Goal: Task Accomplishment & Management: Manage account settings

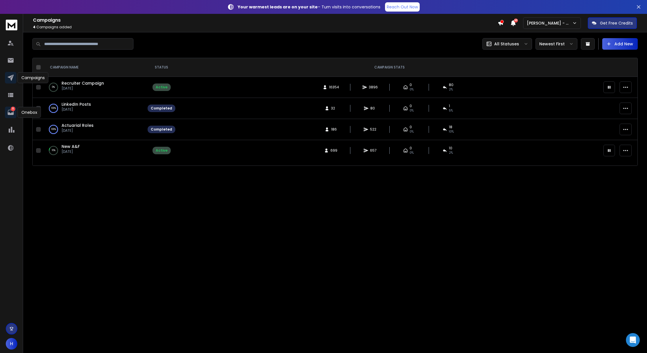
click at [16, 111] on link "8" at bounding box center [11, 113] width 12 height 12
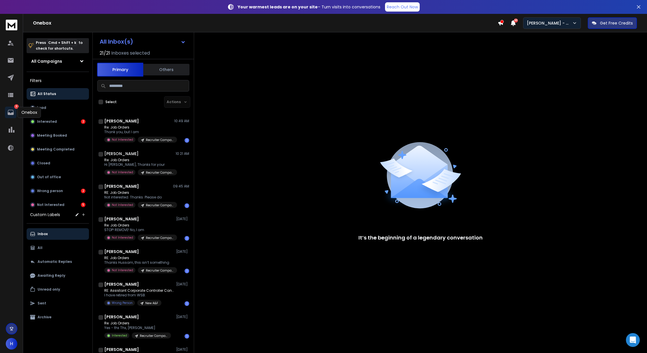
click at [559, 23] on p "[PERSON_NAME] - MAIN" at bounding box center [549, 23] width 45 height 6
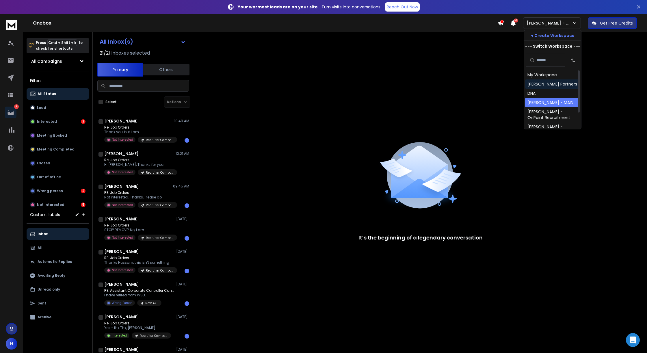
click at [544, 83] on div "[PERSON_NAME] Partners" at bounding box center [552, 84] width 50 height 6
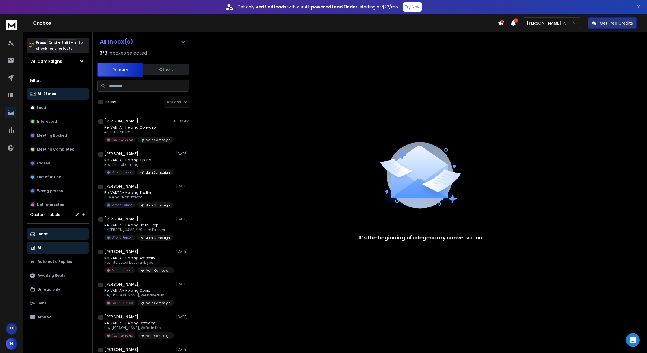
click at [63, 247] on button "All" at bounding box center [58, 248] width 62 height 12
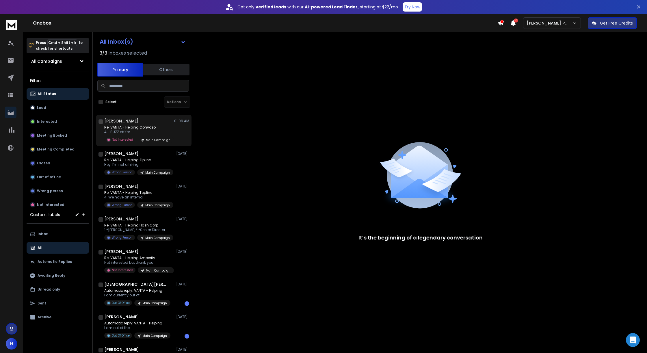
click at [122, 131] on p "4 - BUZZ off for" at bounding box center [138, 132] width 69 height 5
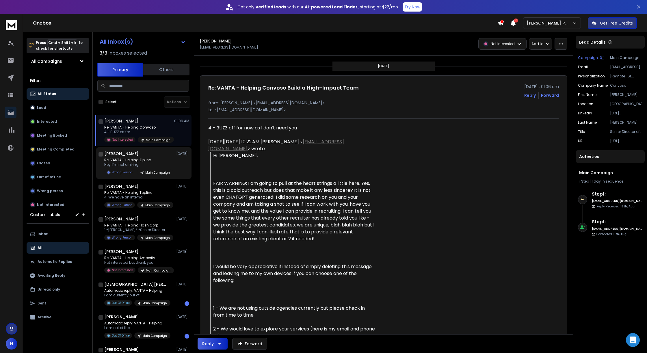
click at [118, 161] on p "Re: VANTA - Helping Zipline" at bounding box center [138, 160] width 69 height 5
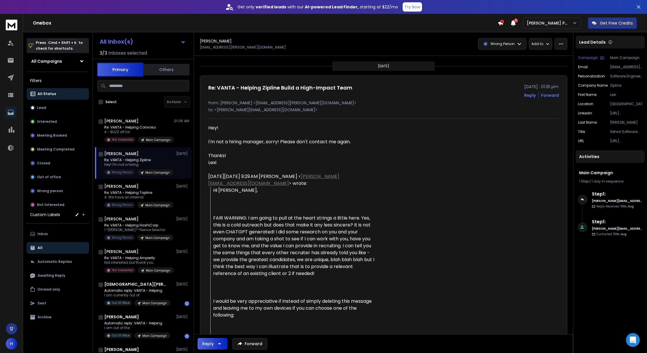
scroll to position [2, 0]
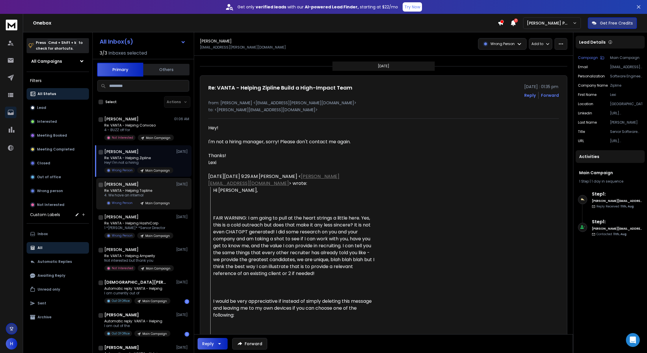
click at [125, 188] on p "Re: VANTA - Helping Topline" at bounding box center [138, 190] width 69 height 5
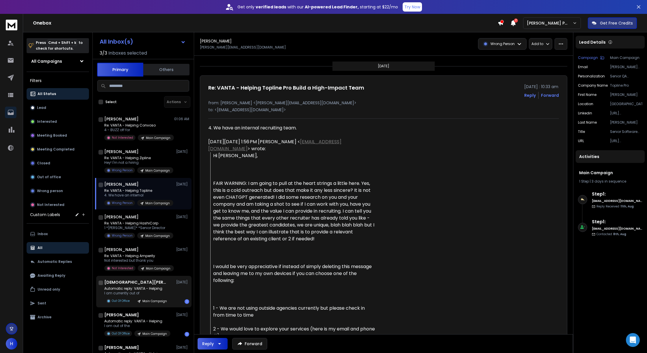
click at [127, 283] on h1 "Carmelita Hui" at bounding box center [136, 282] width 64 height 6
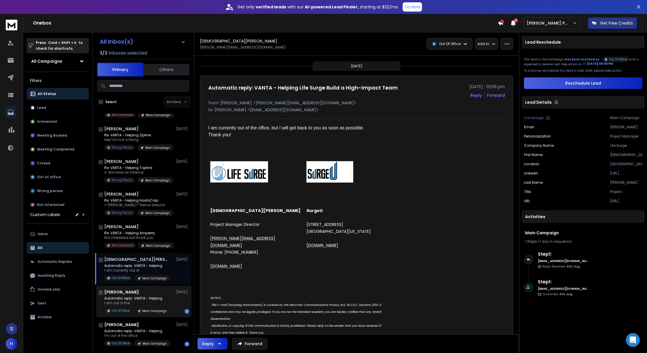
scroll to position [31, 0]
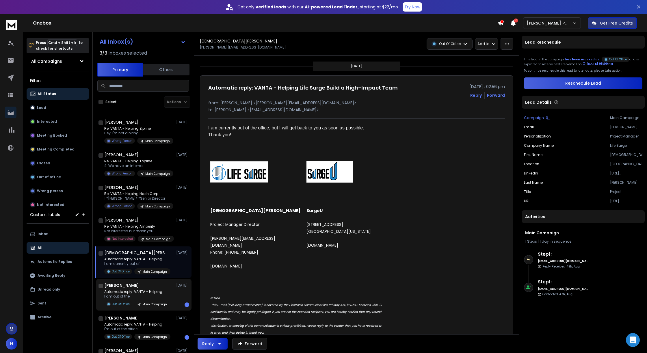
click at [132, 297] on p "I am out of the" at bounding box center [137, 296] width 66 height 5
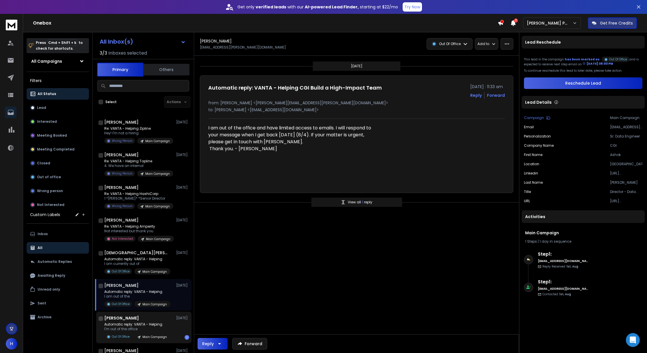
click at [115, 325] on p "Automatic reply: VANTA - Helping" at bounding box center [137, 324] width 66 height 5
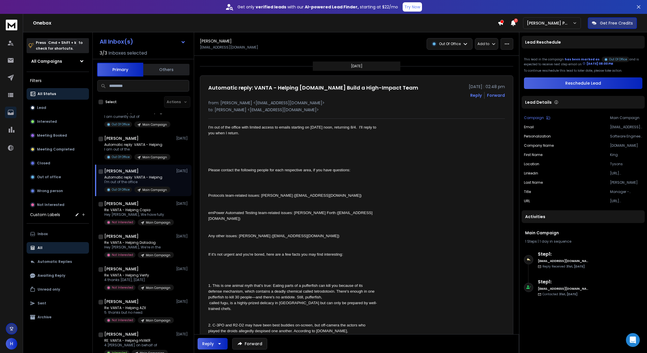
scroll to position [0, 0]
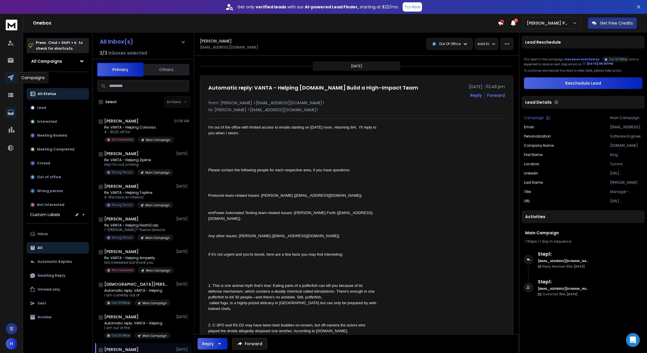
click at [12, 79] on icon at bounding box center [10, 77] width 7 height 7
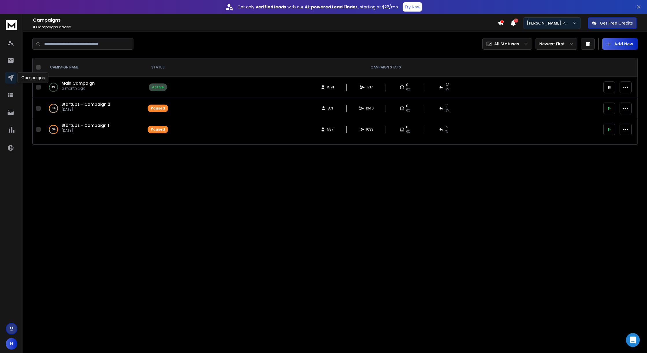
click at [536, 25] on p "[PERSON_NAME] Partners" at bounding box center [550, 23] width 46 height 6
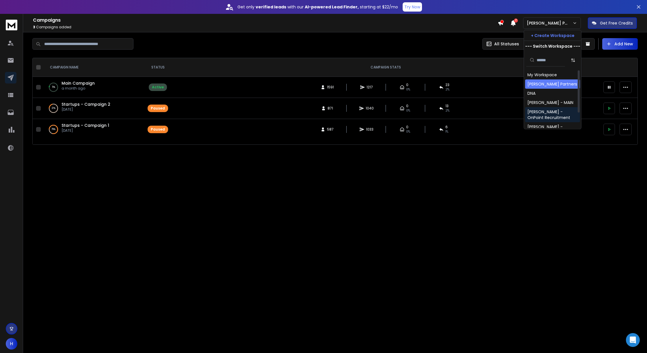
click at [540, 120] on div "[PERSON_NAME] - OnPoint Recruitment" at bounding box center [552, 114] width 55 height 15
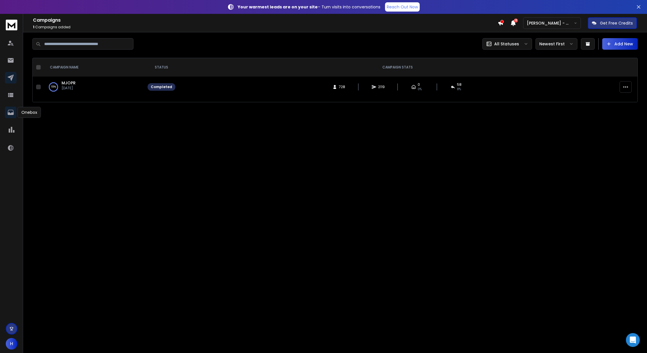
click at [14, 111] on link at bounding box center [11, 113] width 12 height 12
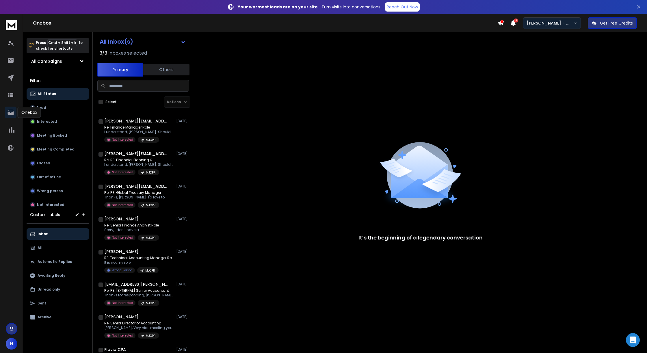
click at [536, 20] on button "[PERSON_NAME] - OnPoint Recruitment" at bounding box center [552, 23] width 58 height 12
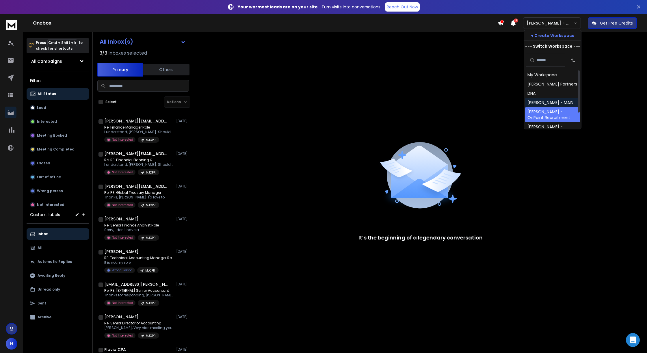
click at [534, 105] on div "[PERSON_NAME] - MAIN" at bounding box center [552, 102] width 55 height 9
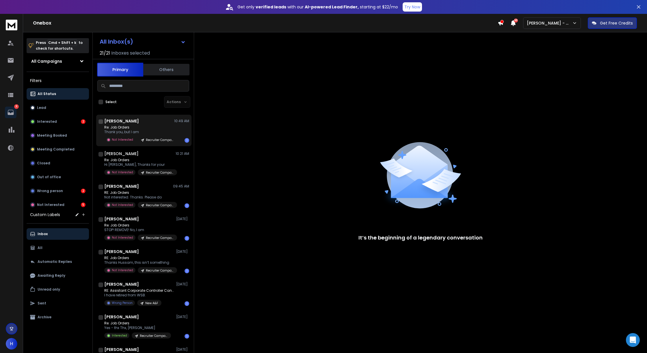
click at [126, 124] on div "Benjamin Williams 10:49 AM Re: Job Orders Thank you, but I am Not Interested Re…" at bounding box center [146, 130] width 85 height 25
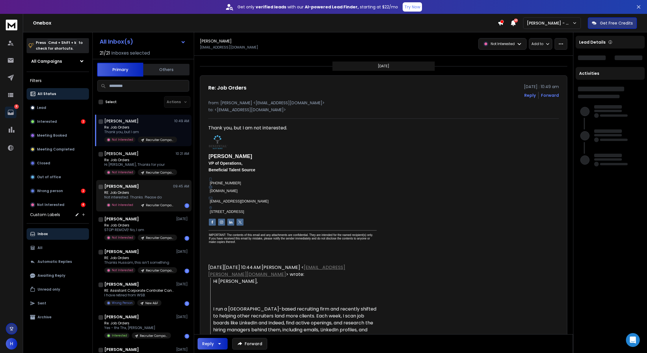
click at [133, 185] on h1 "[PERSON_NAME]" at bounding box center [121, 186] width 35 height 6
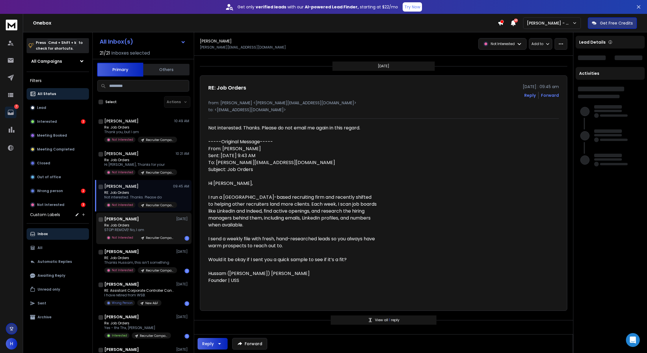
click at [127, 221] on div "constance 11 Aug" at bounding box center [146, 219] width 85 height 6
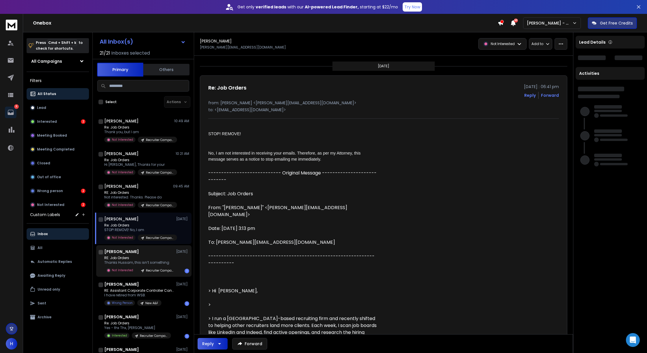
click at [131, 257] on p "RE: Job Orders" at bounding box center [138, 258] width 69 height 5
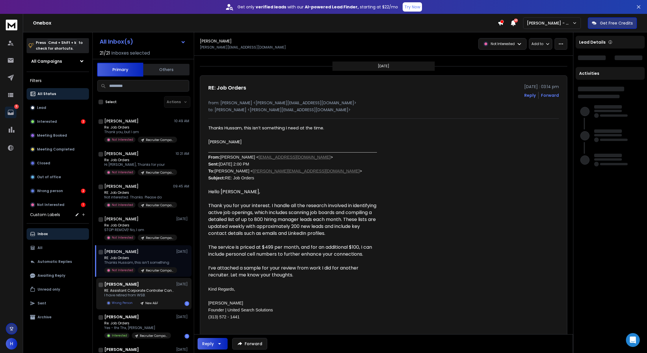
click at [131, 286] on h1 "[PERSON_NAME]" at bounding box center [121, 284] width 35 height 6
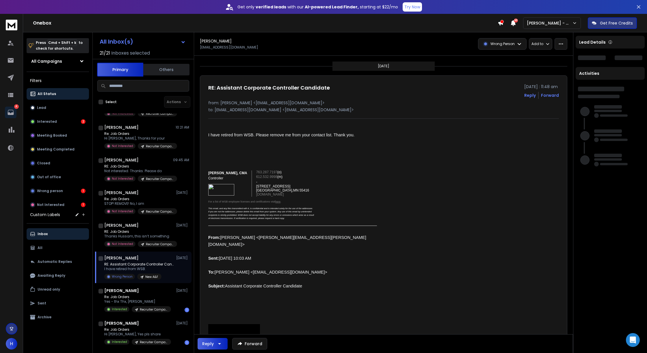
scroll to position [27, 0]
click at [129, 288] on div "Bob Berry 08 Aug" at bounding box center [146, 290] width 85 height 6
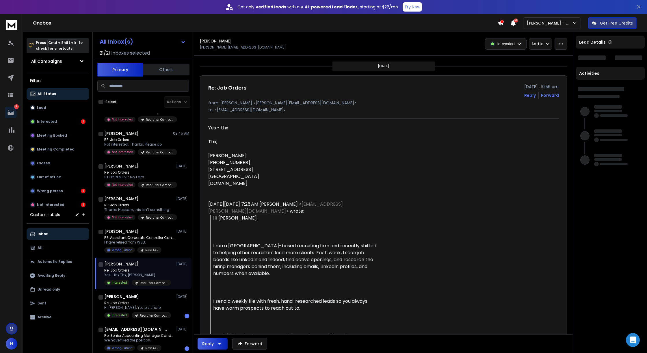
scroll to position [64, 0]
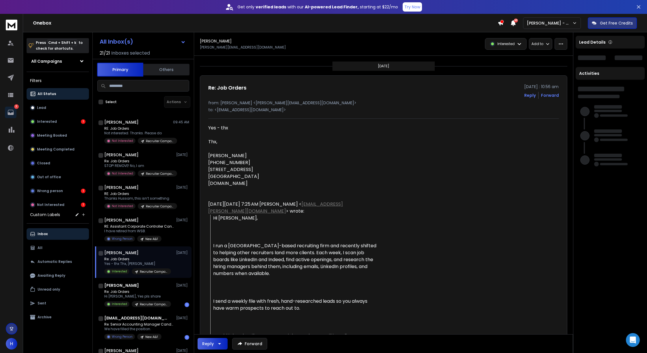
click at [129, 288] on h1 "[PERSON_NAME]" at bounding box center [121, 285] width 35 height 6
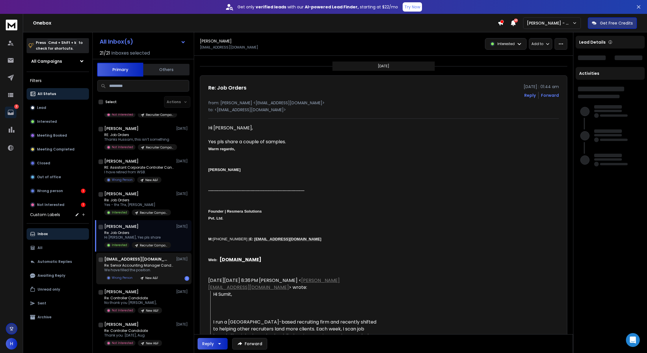
click at [133, 266] on p "Re: Senior Accounting Manager Candidate" at bounding box center [138, 265] width 69 height 5
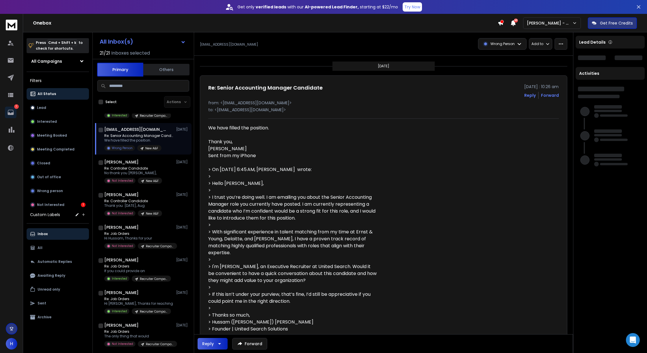
scroll to position [0, 0]
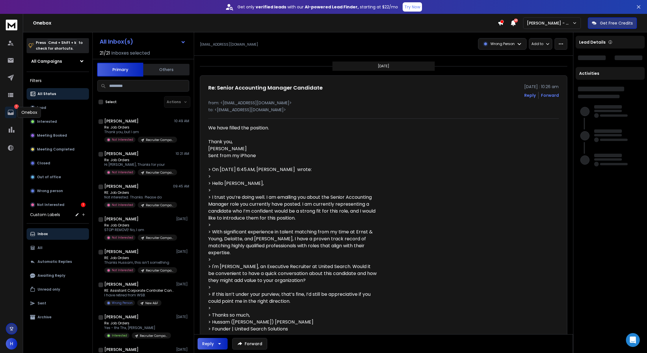
click at [16, 111] on link "1" at bounding box center [11, 113] width 12 height 12
click at [55, 207] on p "Not Interested" at bounding box center [50, 204] width 27 height 5
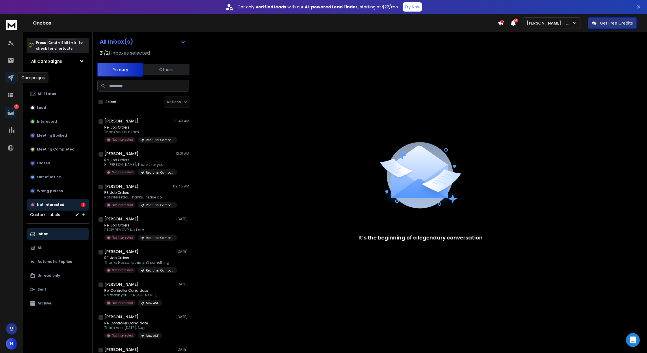
click at [10, 81] on link at bounding box center [11, 78] width 12 height 12
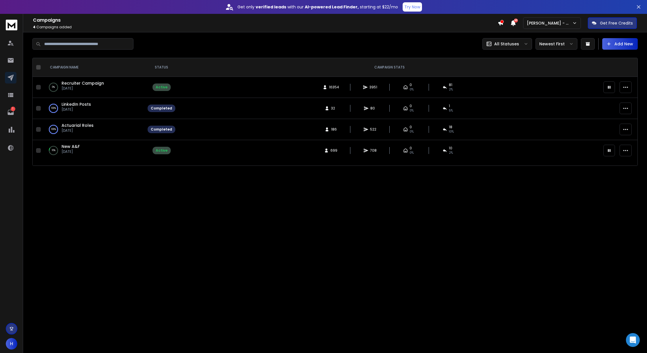
click at [74, 146] on span "New A&F" at bounding box center [71, 147] width 18 height 6
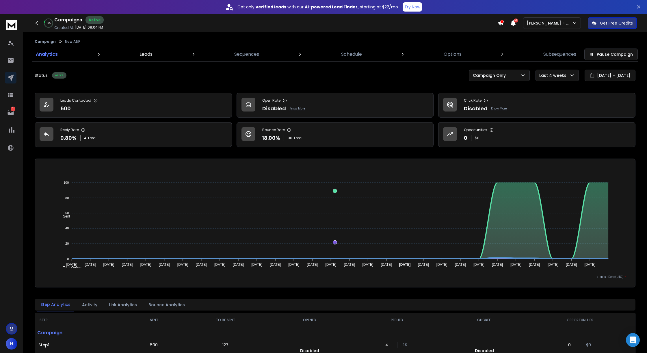
click at [138, 53] on link "Leads" at bounding box center [146, 54] width 20 height 14
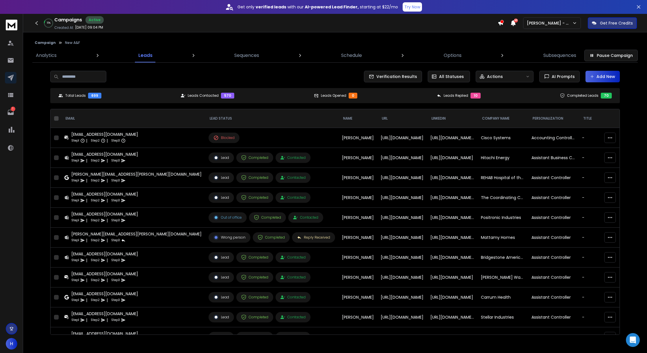
click at [601, 74] on button "Add New" at bounding box center [602, 77] width 34 height 12
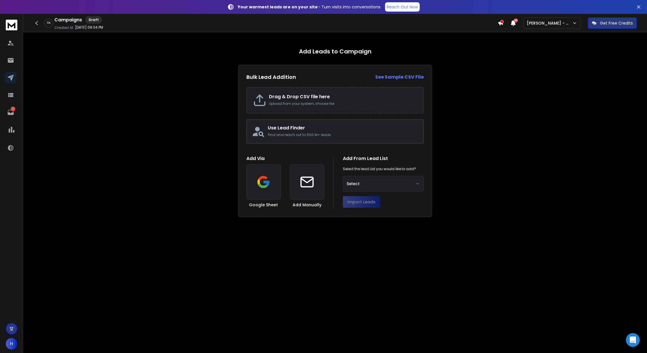
click at [304, 104] on p "Upload from your system, choose file" at bounding box center [343, 103] width 148 height 5
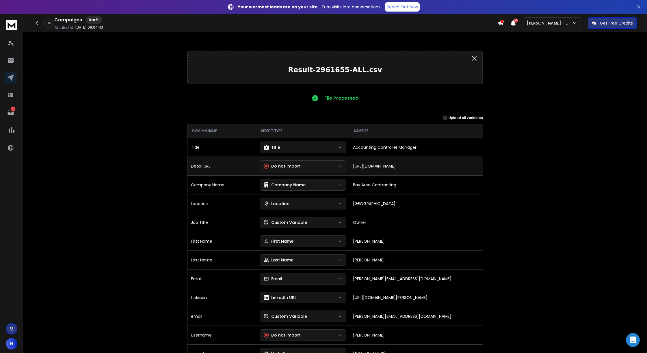
click at [279, 166] on div "Do not import" at bounding box center [282, 166] width 37 height 6
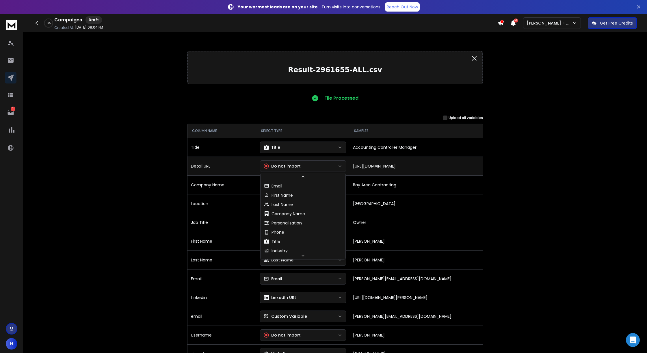
scroll to position [58, 0]
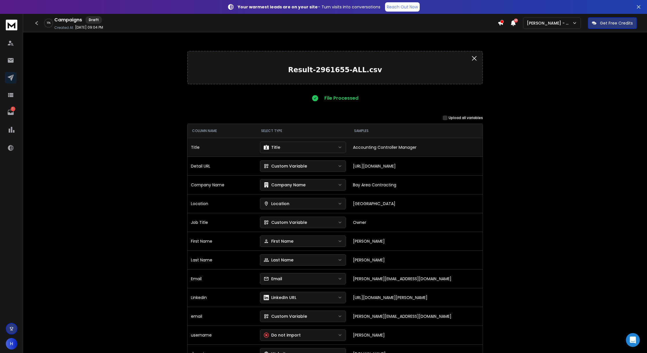
click at [284, 149] on button "Title" at bounding box center [303, 147] width 86 height 12
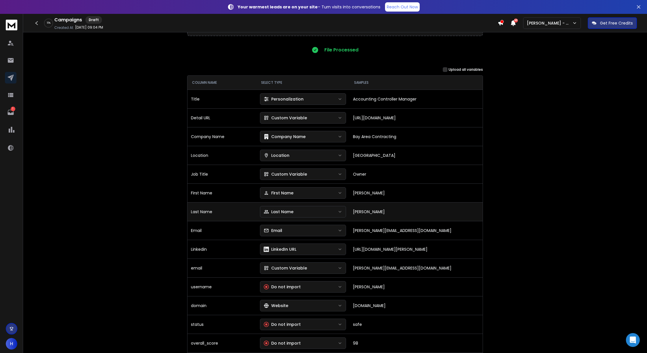
scroll to position [49, 0]
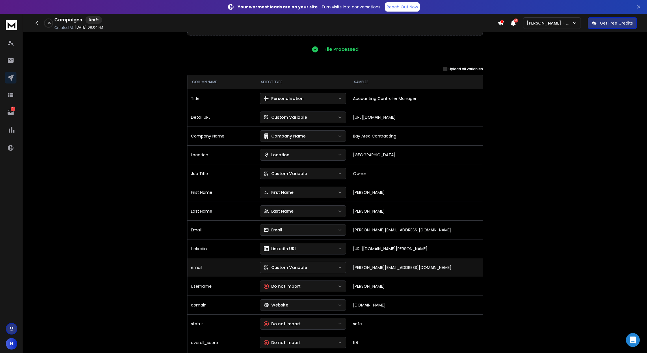
click at [314, 268] on button "Custom Variable" at bounding box center [303, 268] width 86 height 12
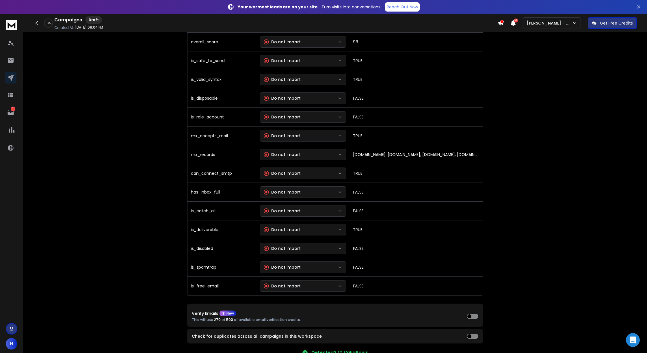
scroll to position [379, 0]
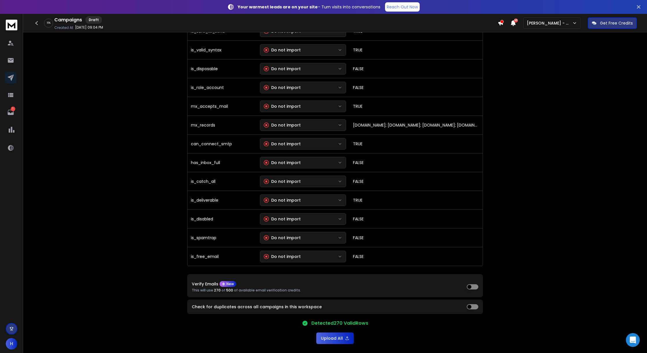
click at [334, 334] on button "Upload All" at bounding box center [335, 338] width 38 height 12
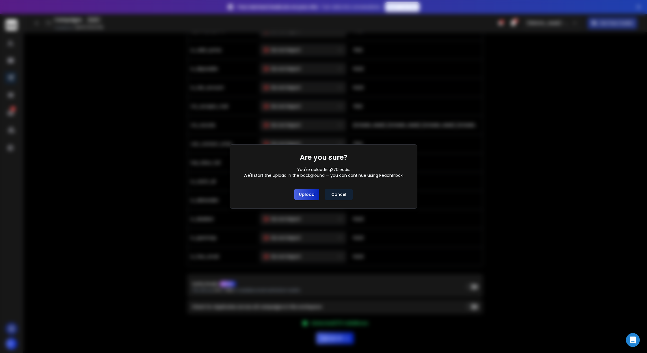
click at [308, 192] on button "Upload" at bounding box center [306, 195] width 25 height 12
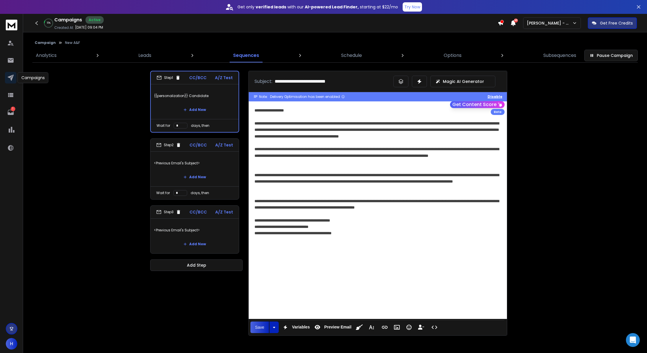
click at [9, 76] on icon at bounding box center [10, 77] width 7 height 7
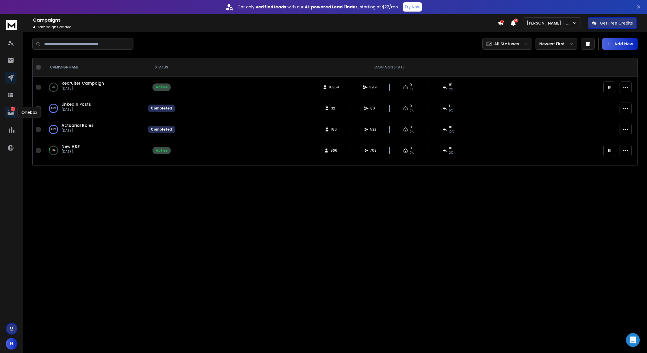
click at [10, 107] on link "1" at bounding box center [11, 113] width 12 height 12
